Goal: Task Accomplishment & Management: Manage account settings

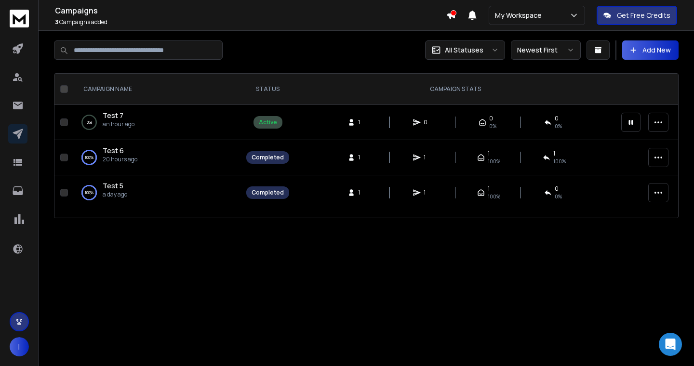
click at [228, 125] on div "0 % Test 7 an hour ago" at bounding box center [155, 122] width 149 height 23
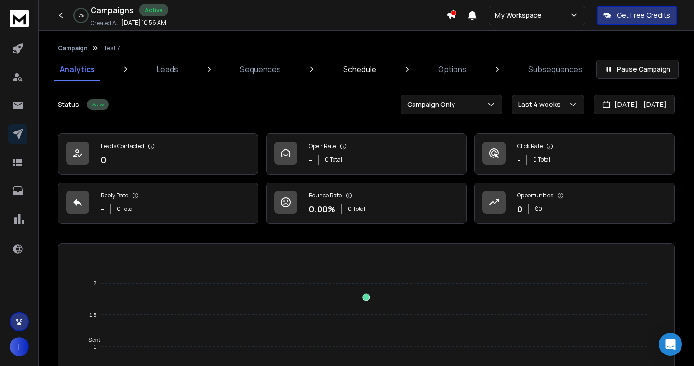
click at [364, 68] on p "Schedule" at bounding box center [359, 70] width 33 height 12
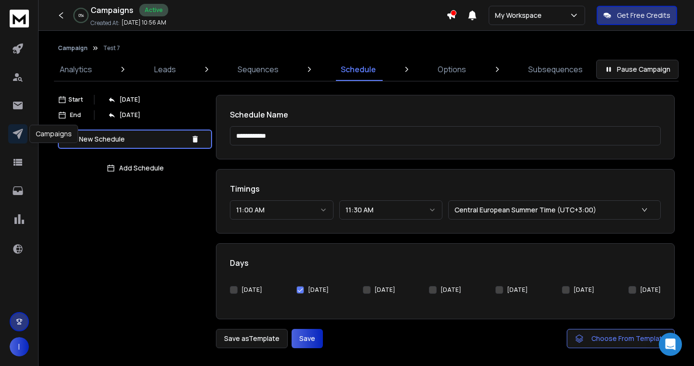
click at [17, 131] on icon at bounding box center [18, 134] width 10 height 10
